Goal: Task Accomplishment & Management: Manage account settings

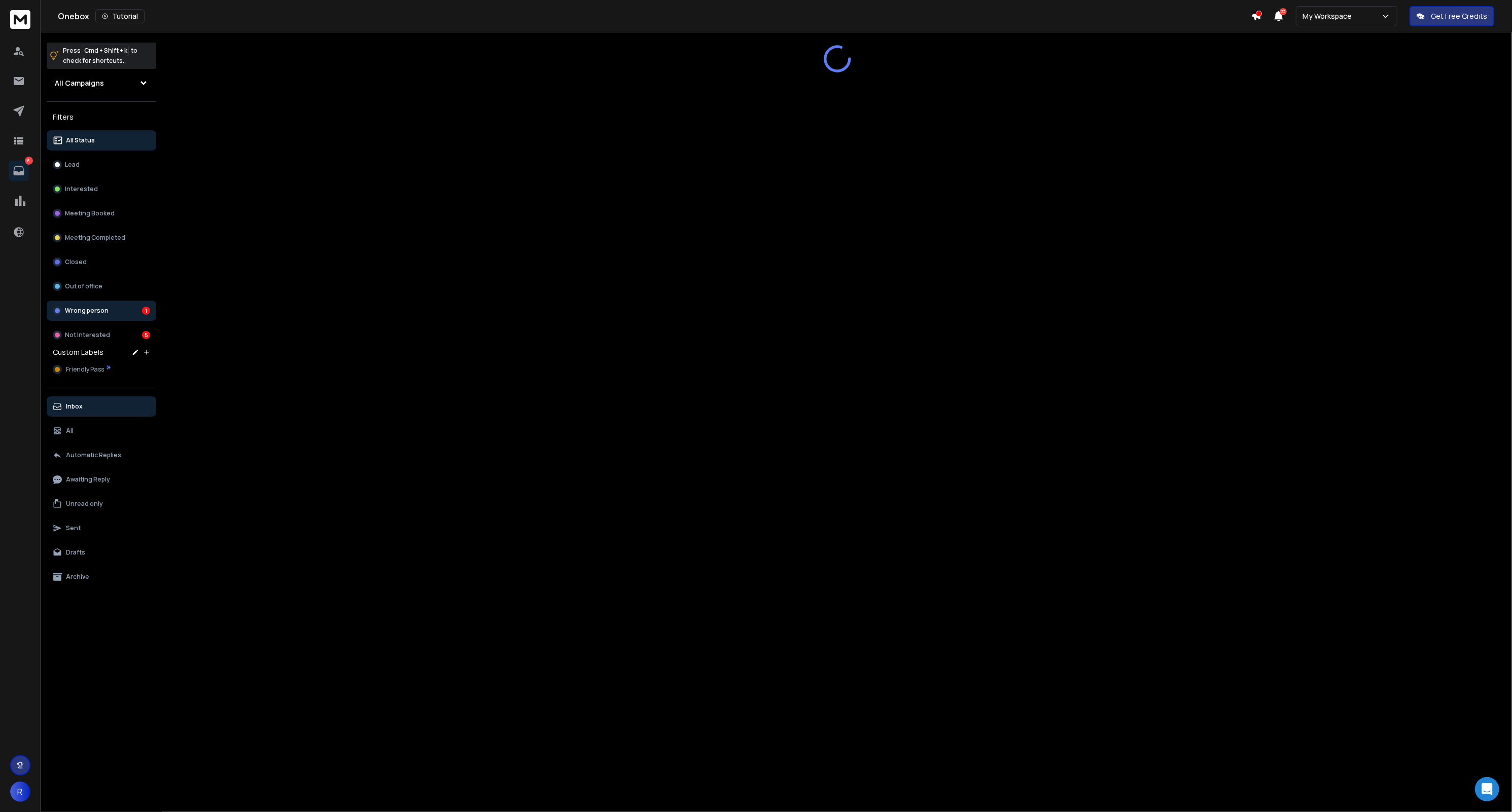
click at [117, 307] on button "Wrong person 1" at bounding box center [102, 310] width 110 height 21
click at [113, 333] on button "Not Interested 5" at bounding box center [102, 335] width 110 height 21
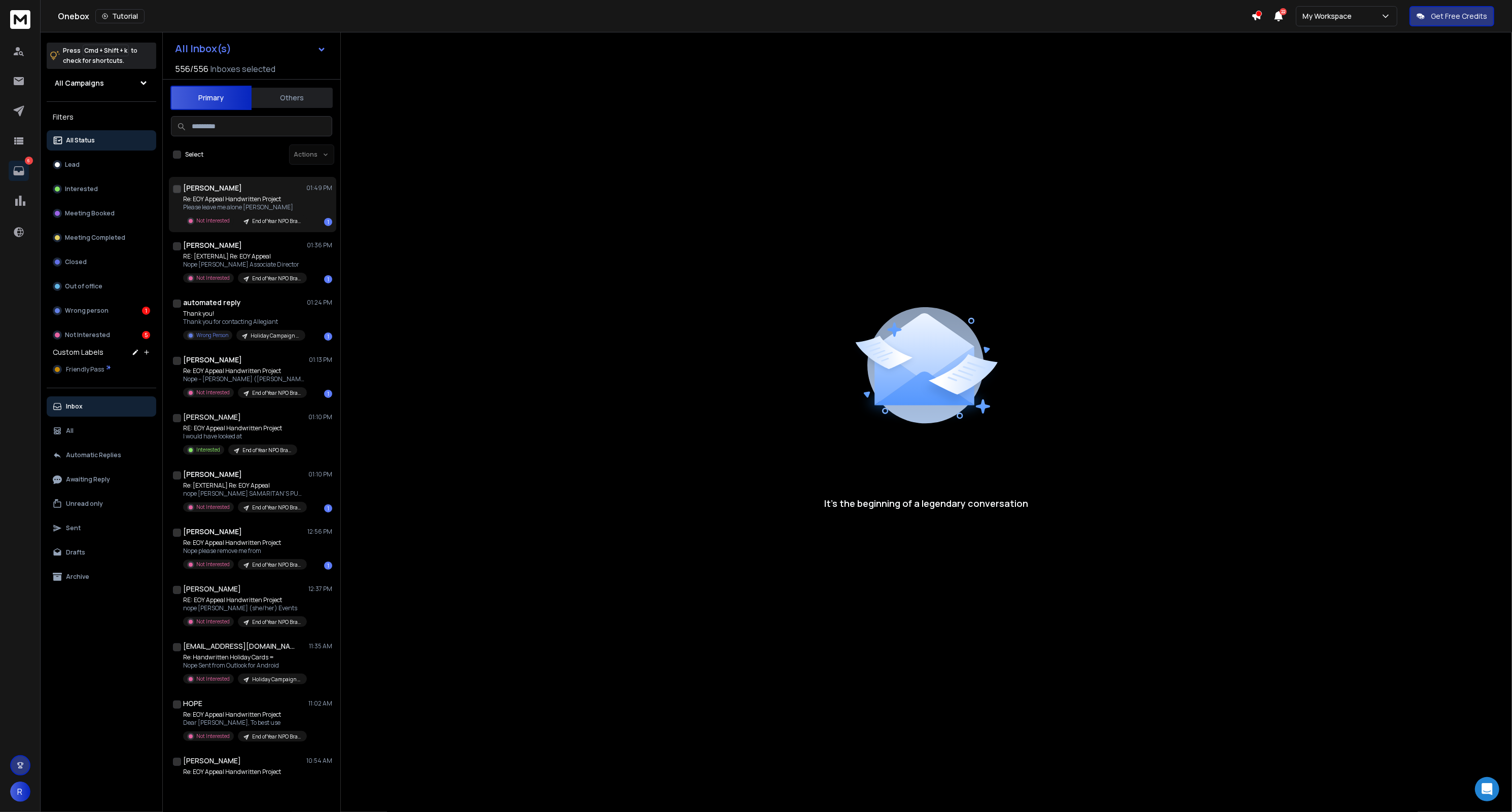
click at [248, 185] on div "Vanessa Davis 01:49 PM" at bounding box center [258, 188] width 149 height 10
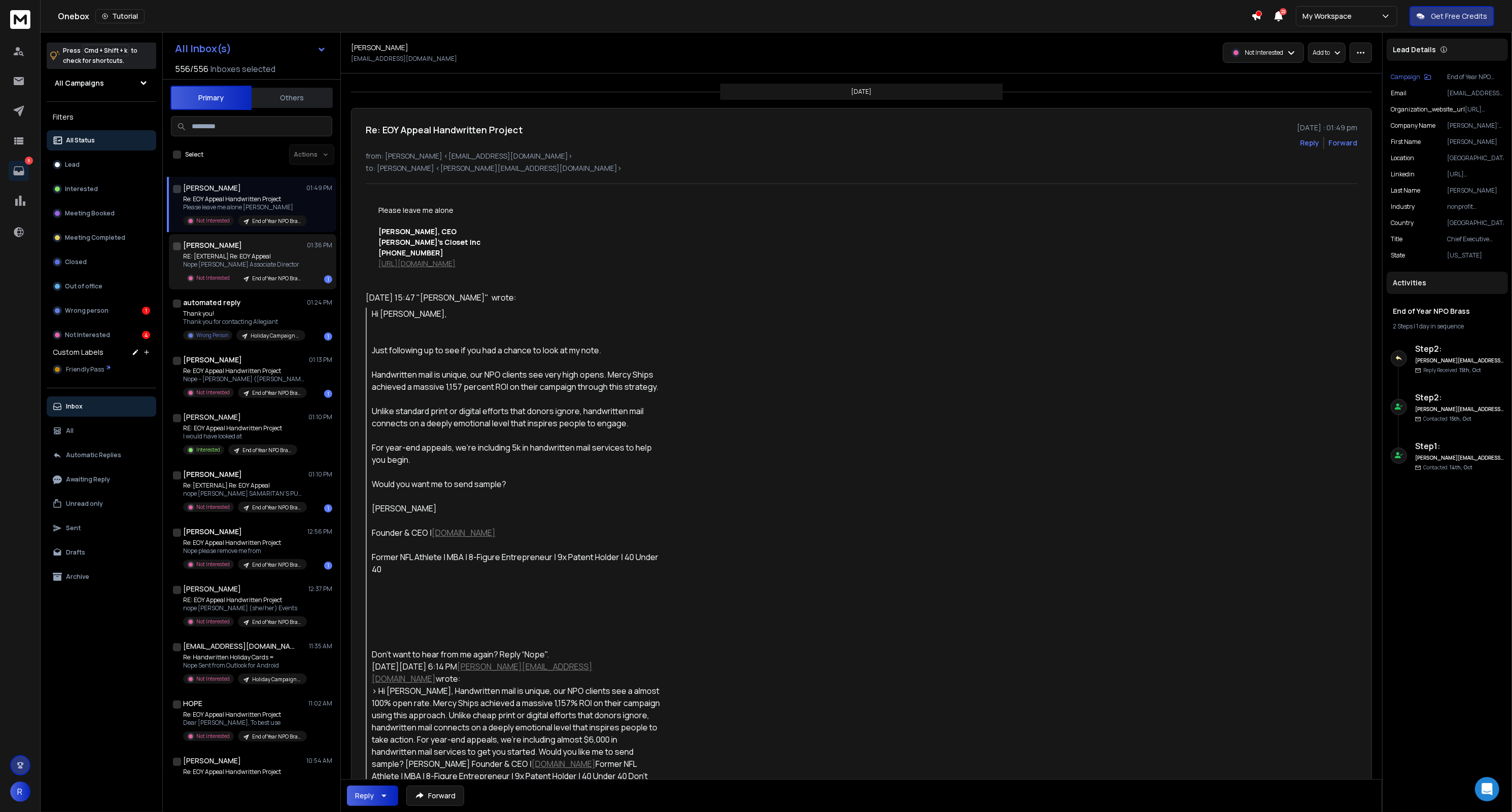
click at [230, 259] on p "RE: [EXTERNAL] Re: EOY Appeal" at bounding box center [244, 256] width 122 height 8
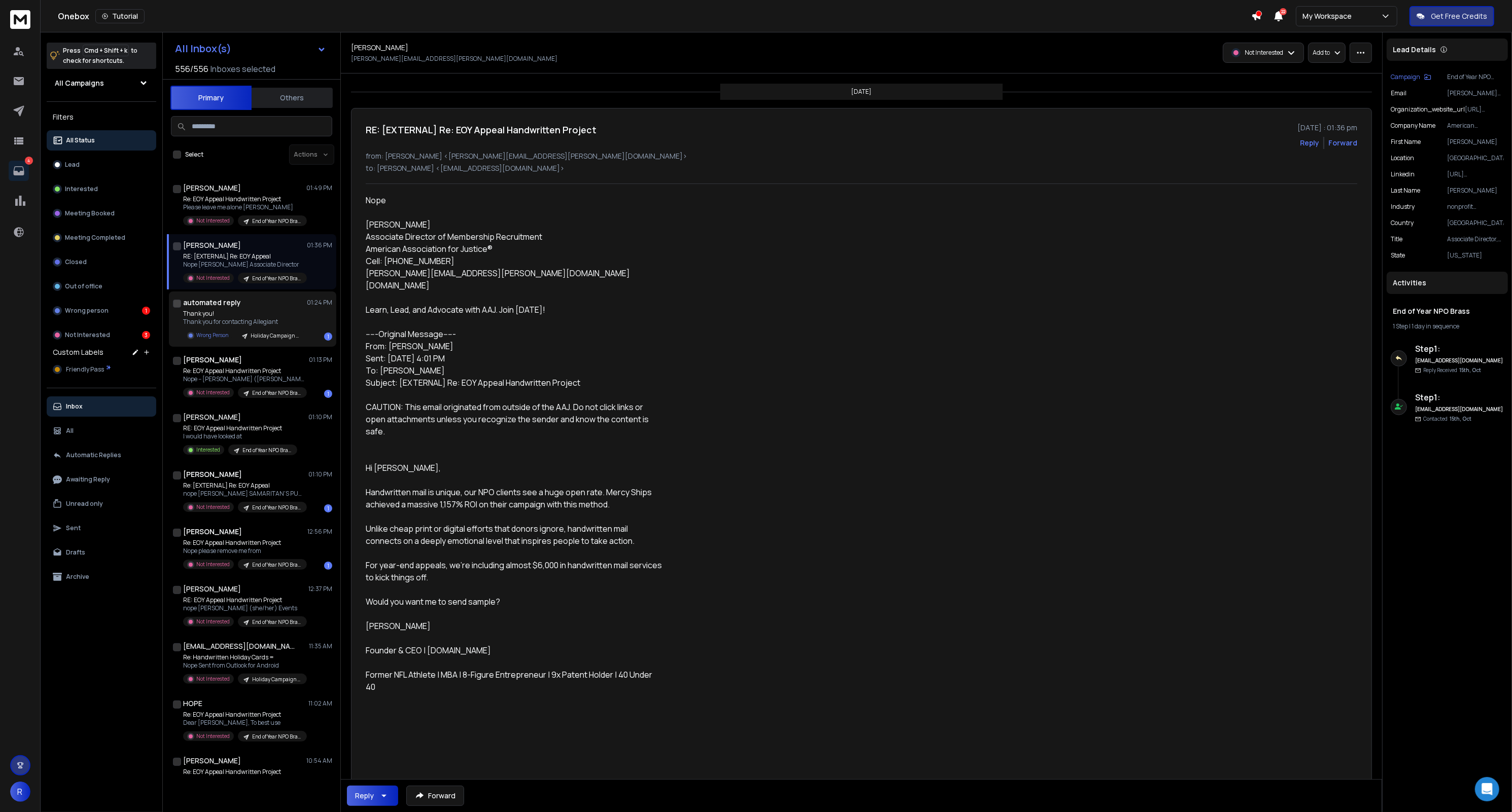
click at [250, 316] on p "Thank you!" at bounding box center [244, 314] width 122 height 8
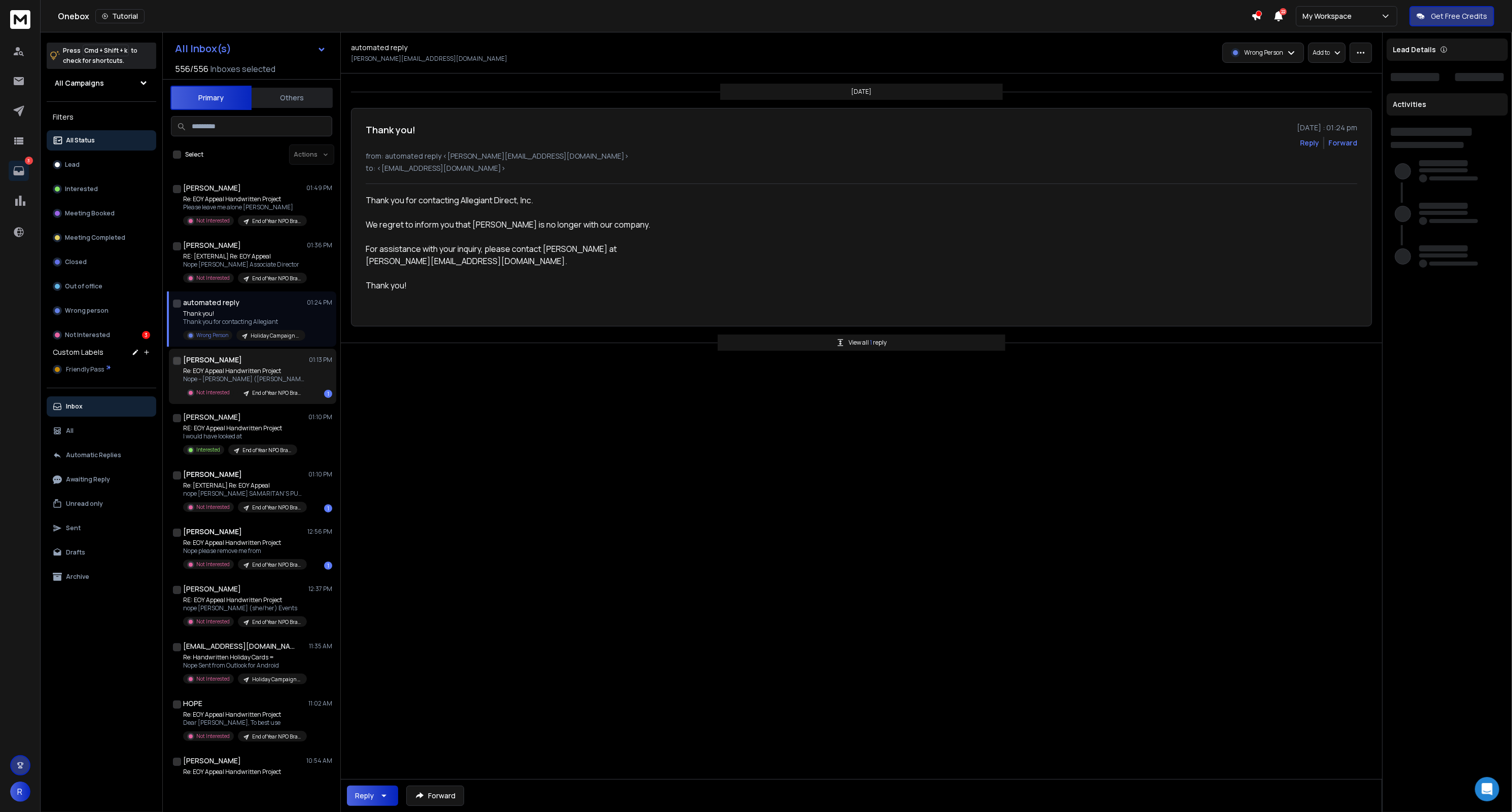
click at [248, 372] on p "Re: EOY Appeal Handwritten Project" at bounding box center [244, 371] width 122 height 8
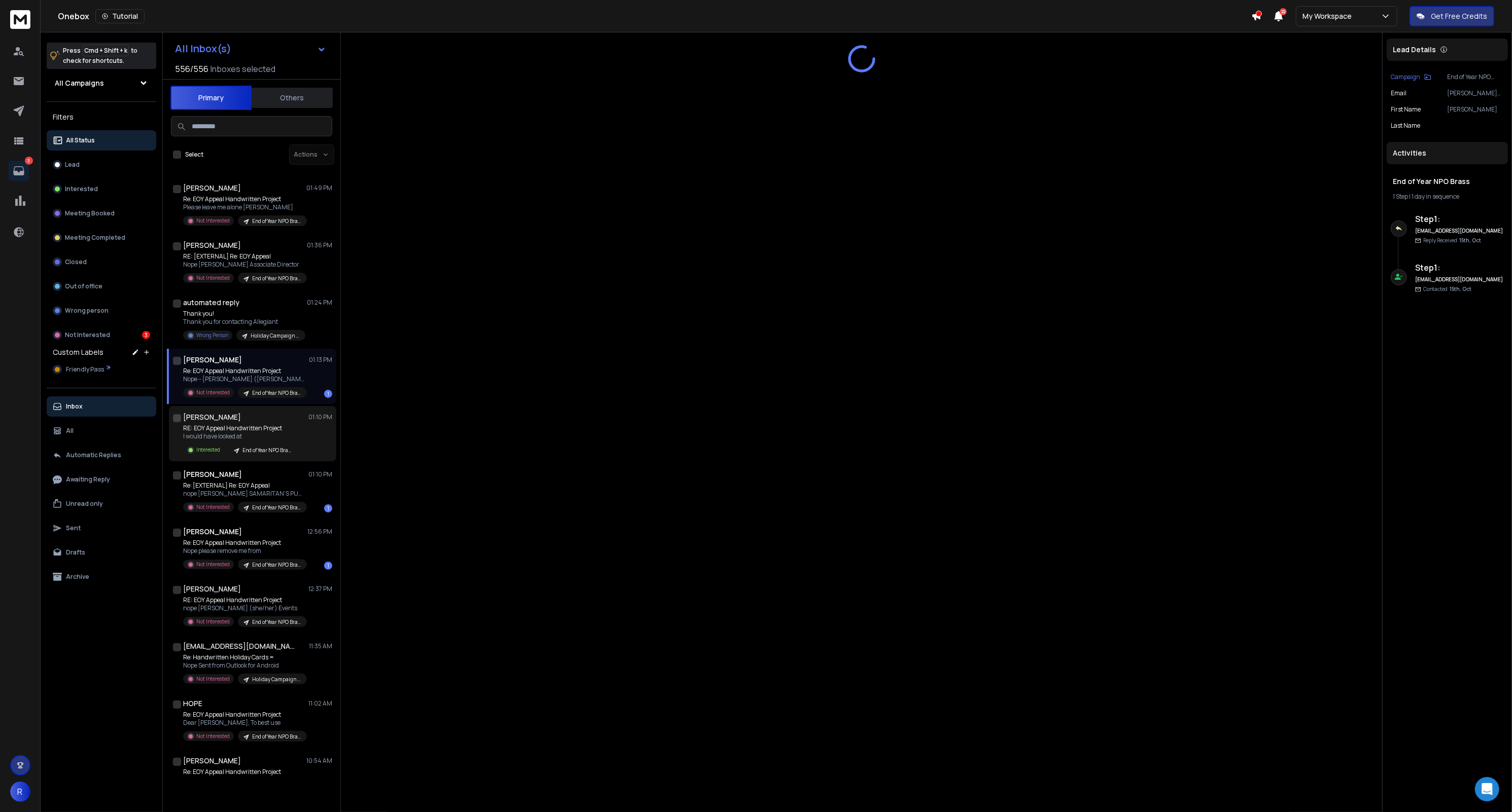
click at [244, 432] on p "RE: EOY Appeal Handwritten Project" at bounding box center [240, 428] width 114 height 8
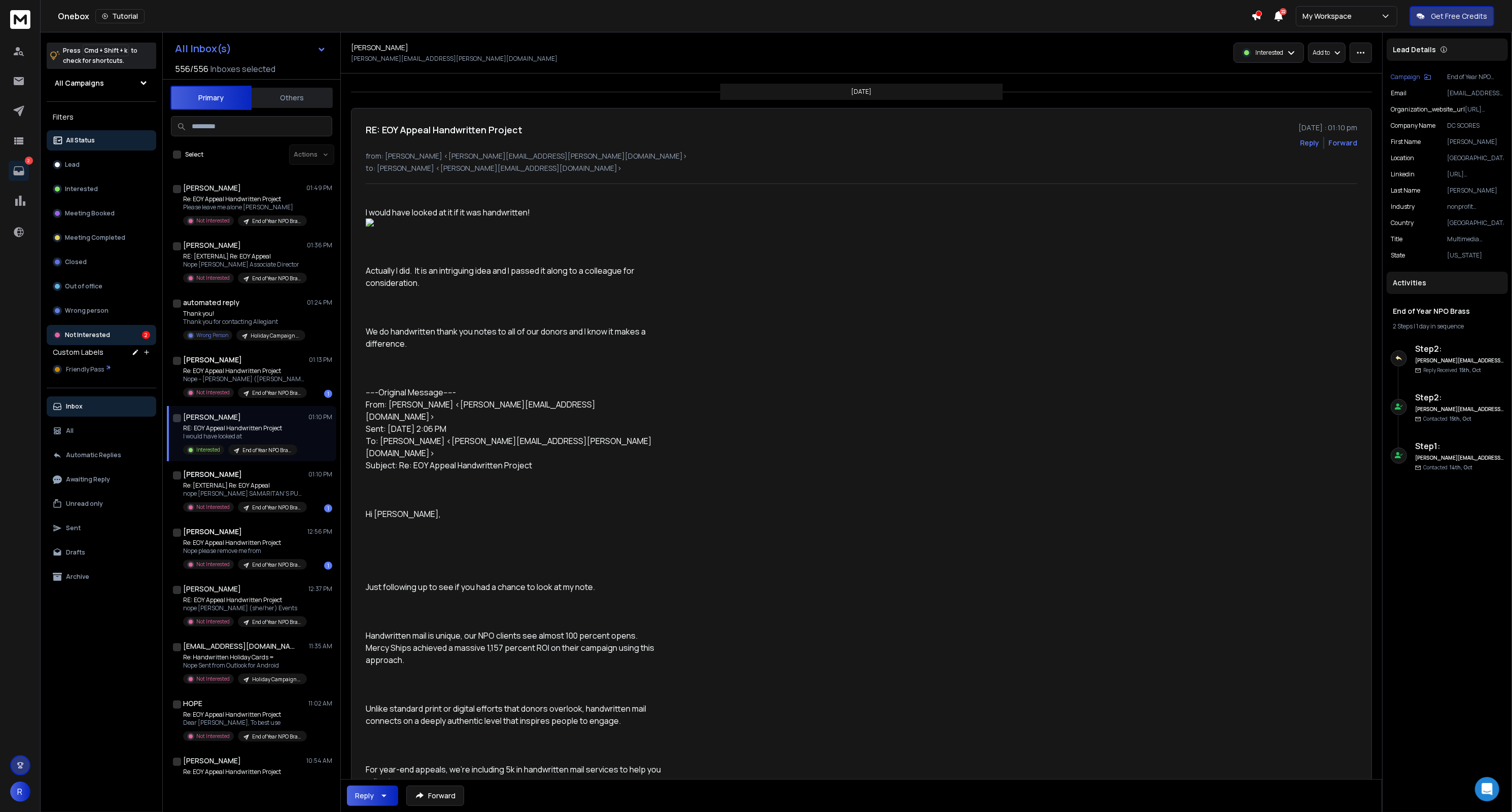
click at [124, 341] on button "Not Interested 2" at bounding box center [102, 335] width 110 height 21
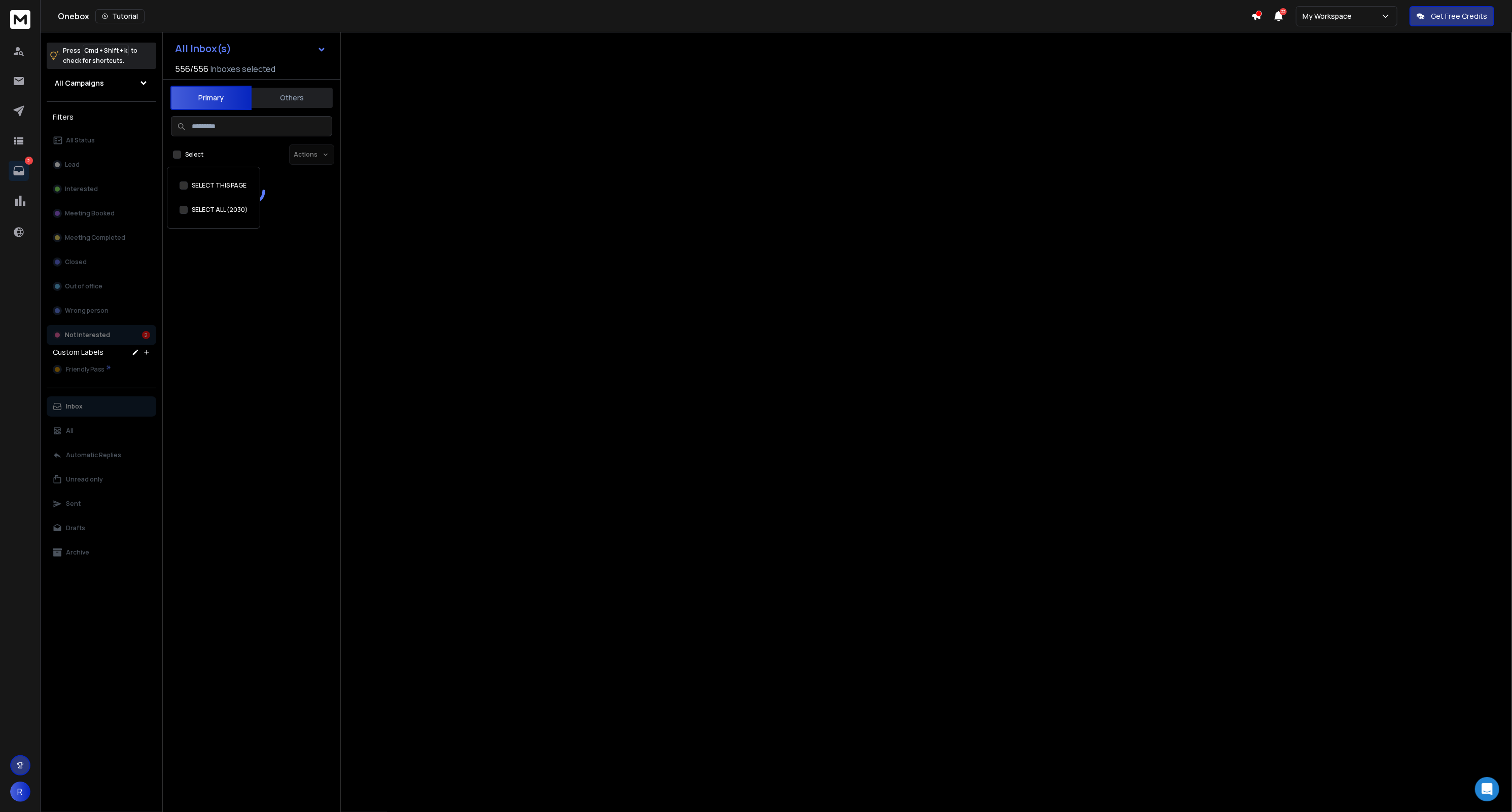
click at [177, 151] on button "SELECT THIS PAGE" at bounding box center [177, 155] width 8 height 8
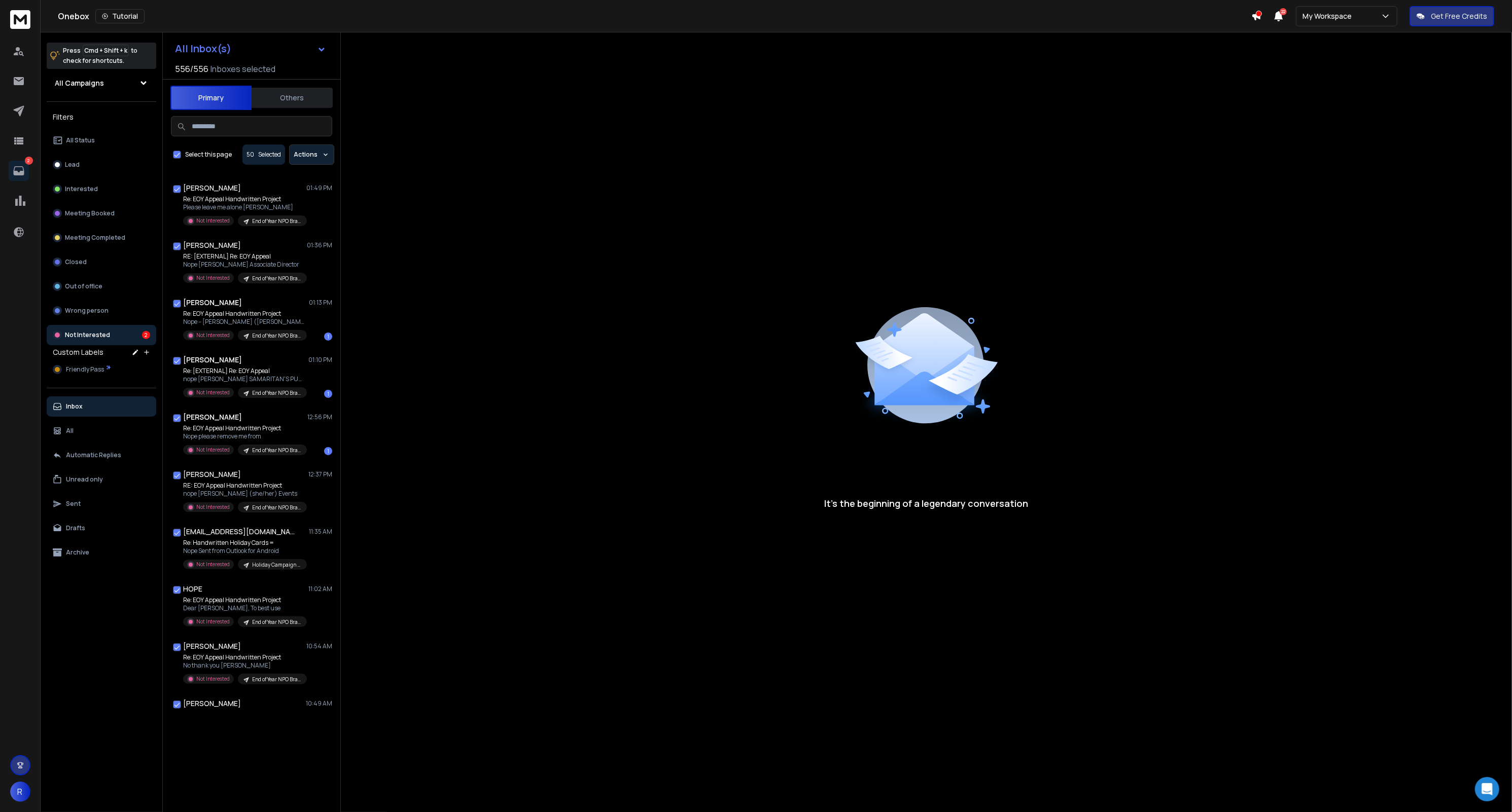
click at [319, 163] on button "Actions" at bounding box center [312, 154] width 45 height 21
click at [318, 175] on div "Mark as read" at bounding box center [292, 182] width 73 height 16
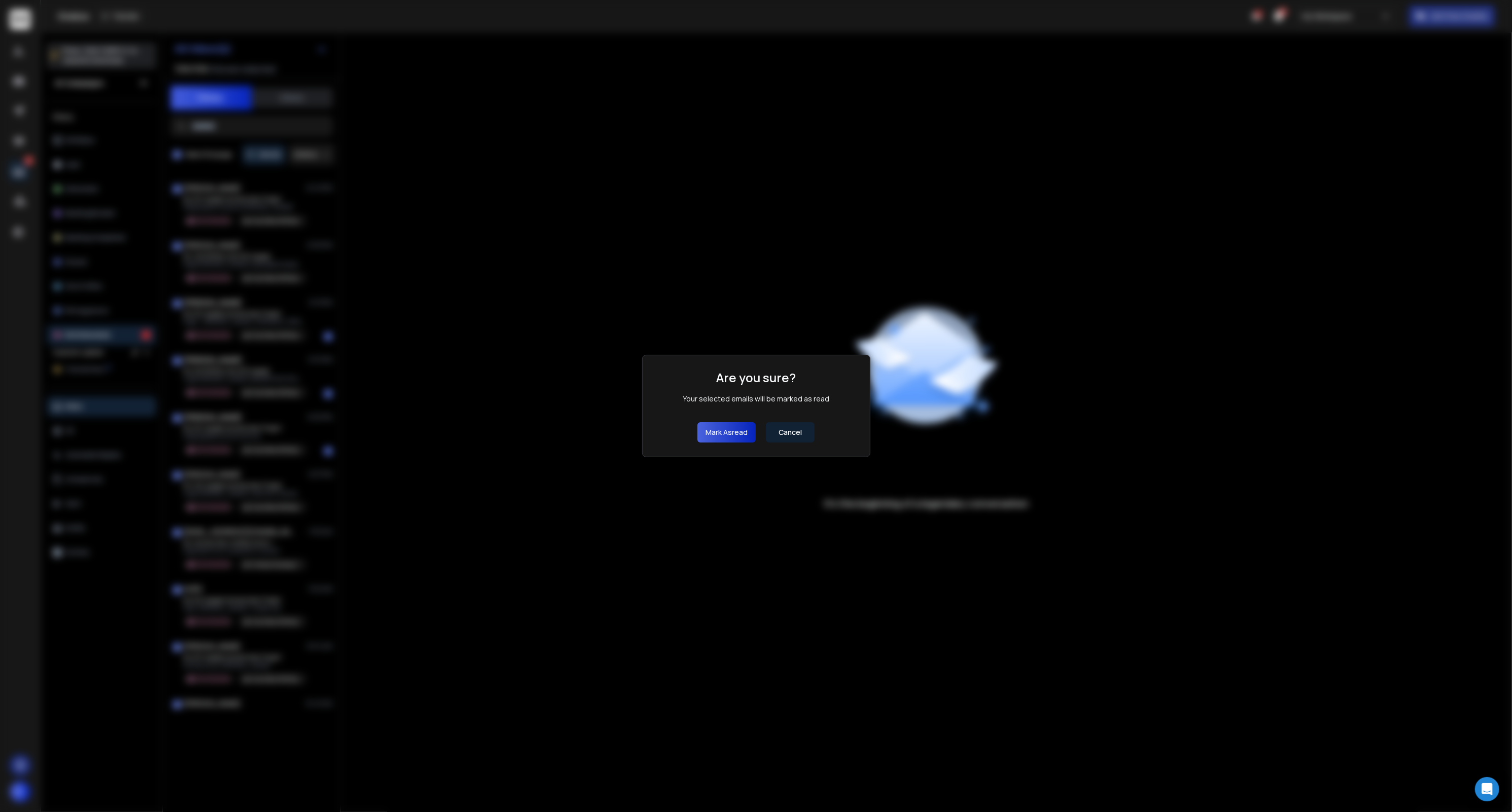
click at [735, 436] on p "Mark as read" at bounding box center [727, 432] width 42 height 10
